Goal: Task Accomplishment & Management: Manage account settings

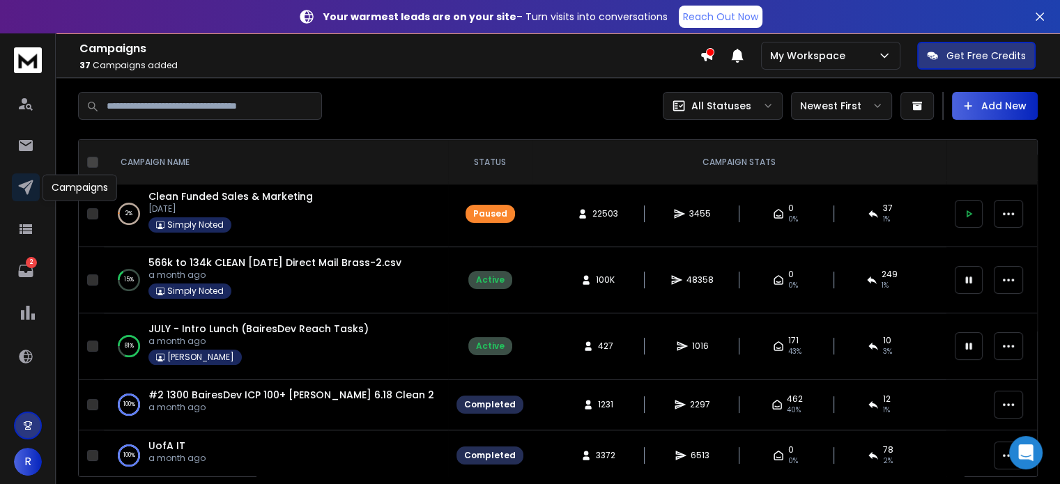
scroll to position [348, 0]
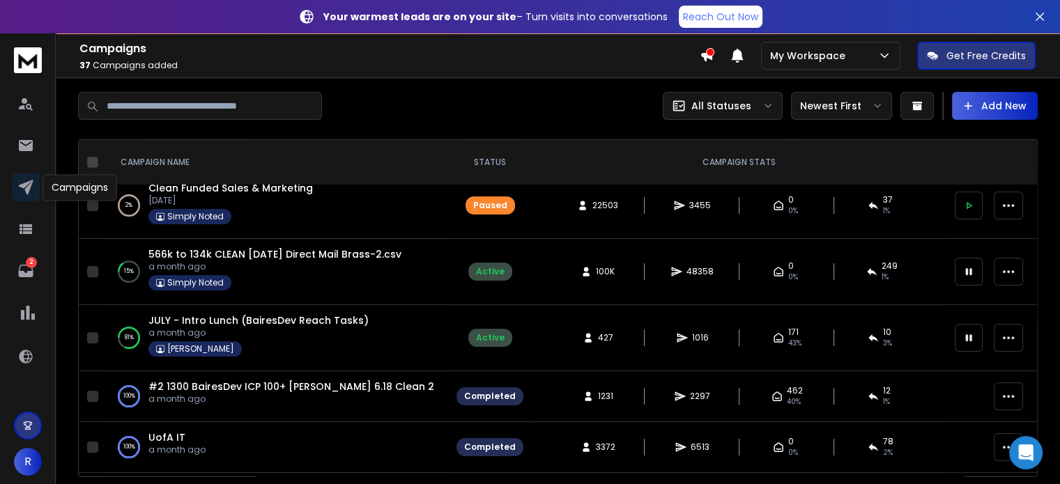
click at [253, 321] on span "JULY - Intro Lunch (BairesDev Reach Tasks)" at bounding box center [258, 321] width 220 height 14
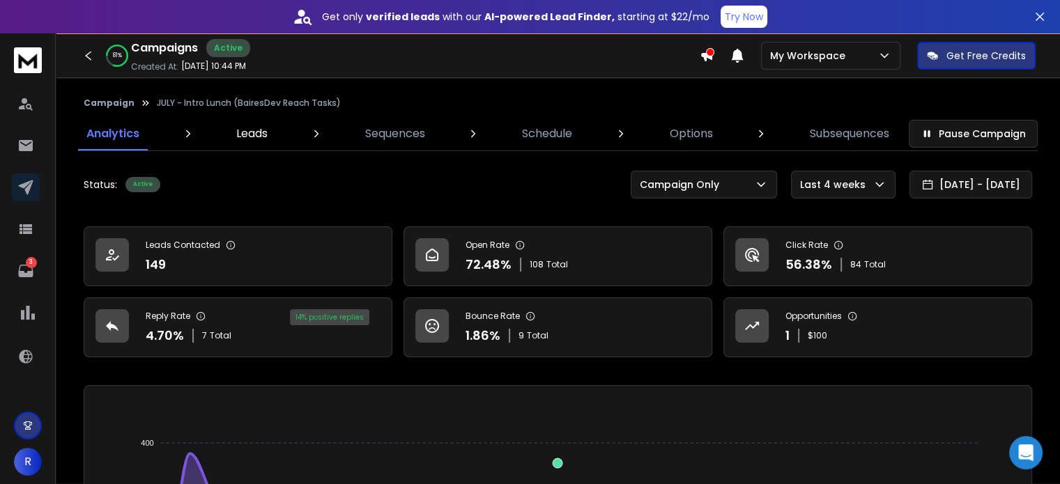
click at [272, 137] on link "Leads" at bounding box center [252, 133] width 48 height 33
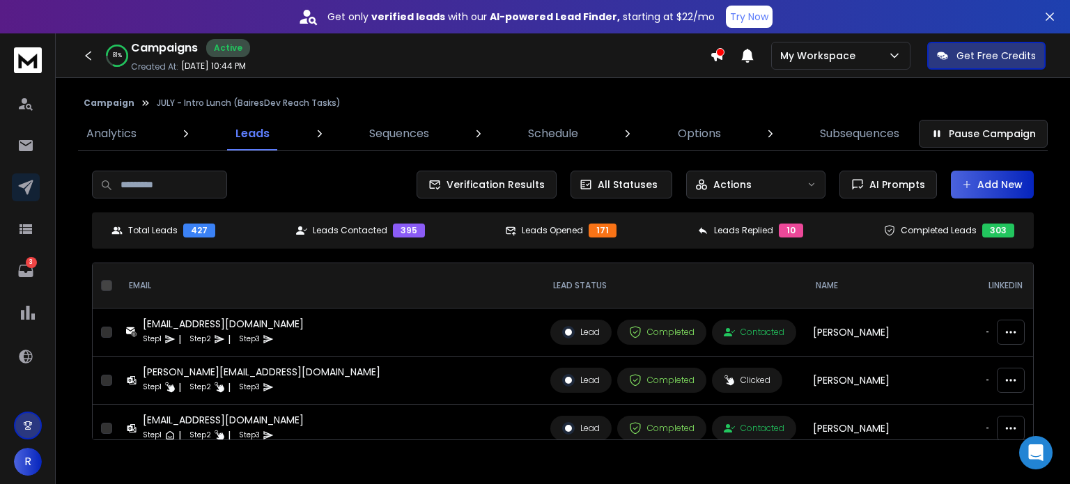
click at [1009, 172] on button "Add New" at bounding box center [992, 185] width 83 height 28
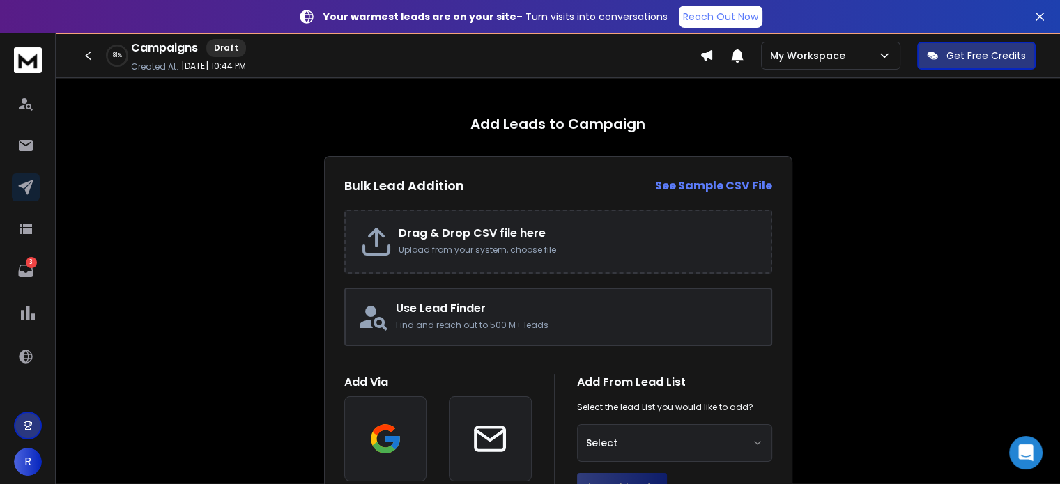
click at [517, 257] on div "Drag & Drop CSV file here Upload from your system, choose file" at bounding box center [578, 241] width 358 height 33
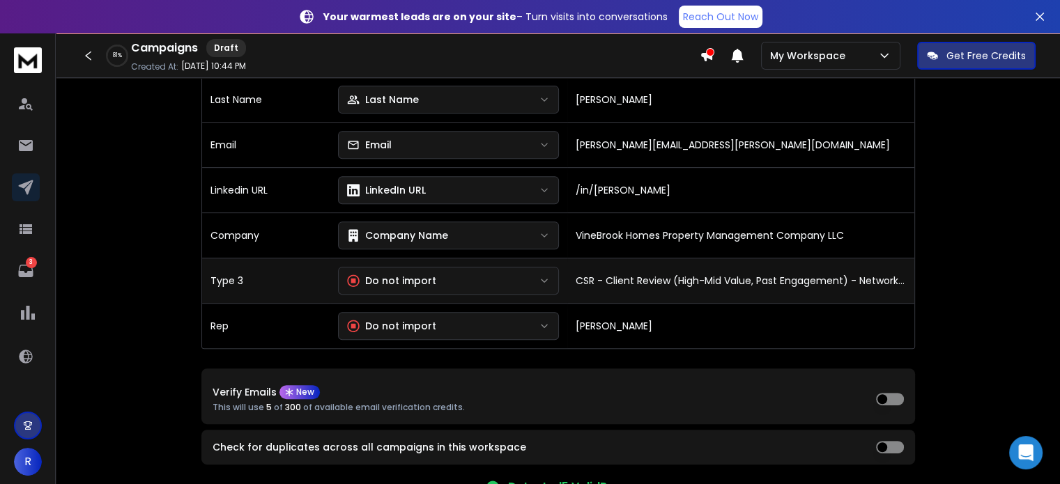
scroll to position [627, 0]
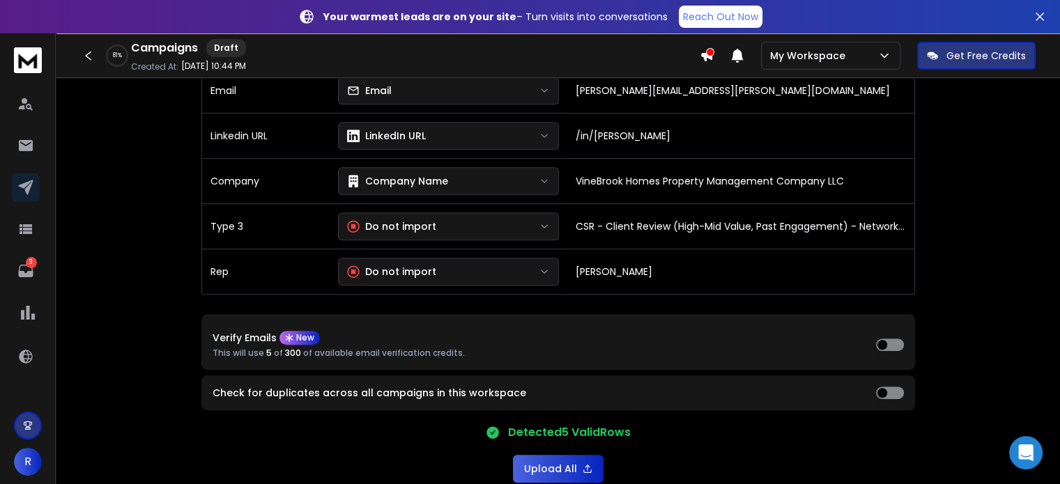
click at [546, 455] on button "Upload All" at bounding box center [558, 469] width 91 height 28
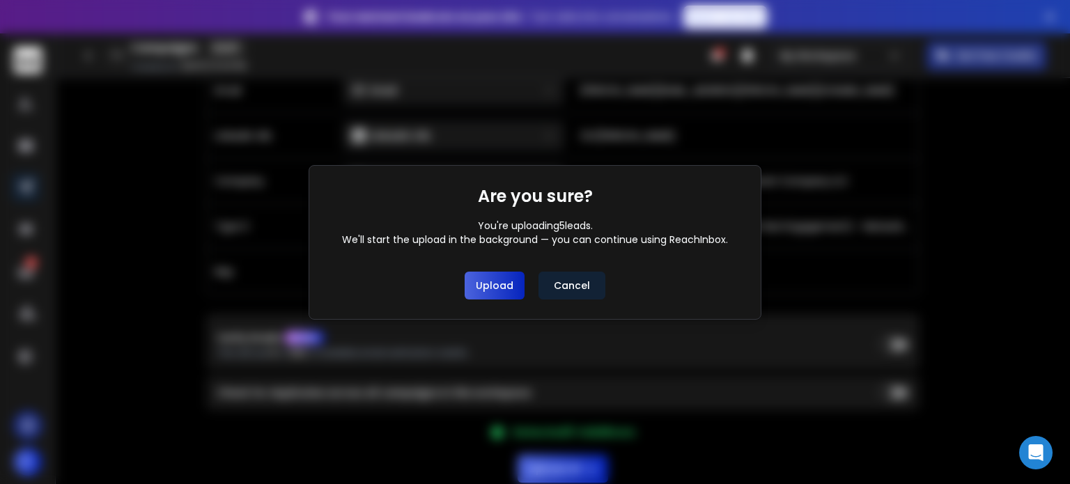
click at [507, 289] on button "Upload" at bounding box center [495, 286] width 60 height 28
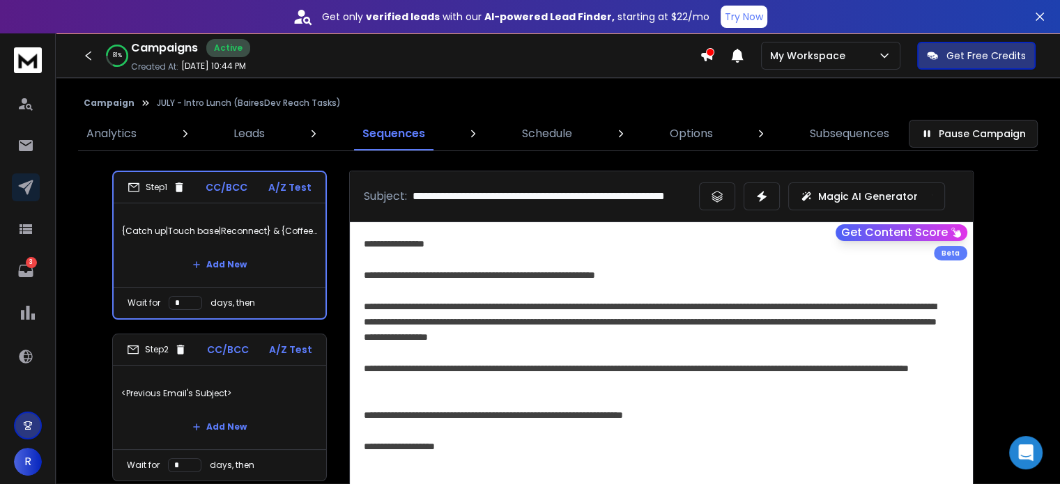
click at [100, 49] on div "81 % Campaigns Active Created At: [DATE] 10:44 PM" at bounding box center [164, 55] width 171 height 33
click at [90, 56] on icon at bounding box center [88, 55] width 13 height 13
